Goal: Navigation & Orientation: Find specific page/section

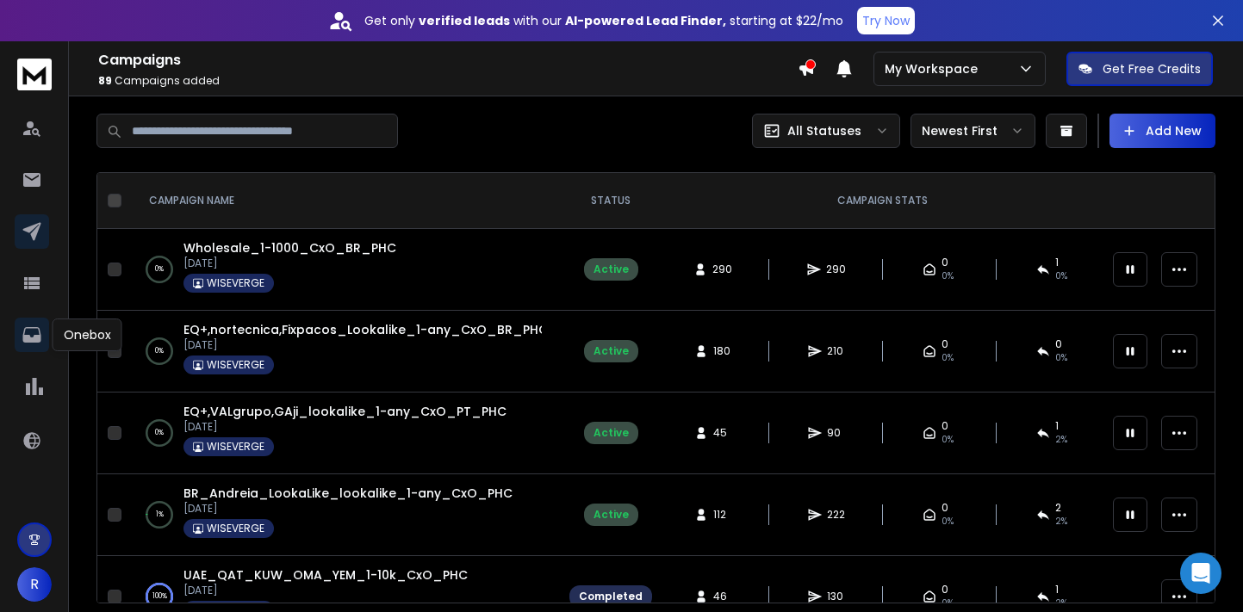
click at [25, 337] on icon at bounding box center [31, 335] width 18 height 16
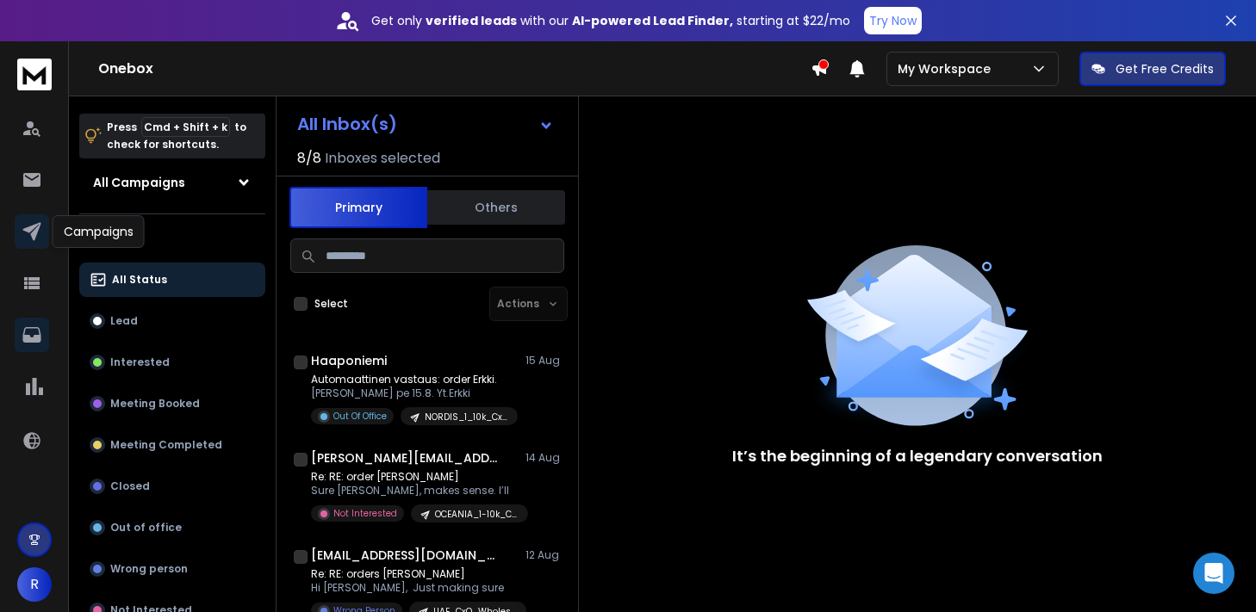
click at [36, 233] on icon at bounding box center [32, 231] width 21 height 21
